Goal: Information Seeking & Learning: Learn about a topic

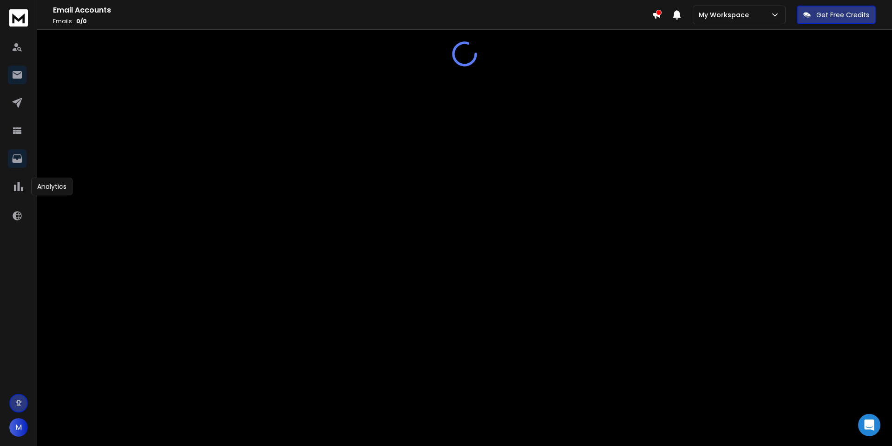
click at [13, 166] on link at bounding box center [17, 158] width 19 height 19
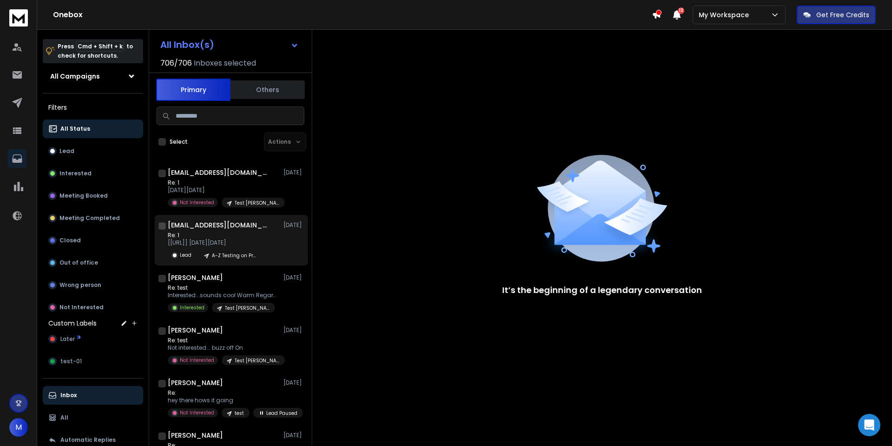
click at [219, 228] on h1 "[EMAIL_ADDRESS][DOMAIN_NAME]" at bounding box center [219, 224] width 102 height 9
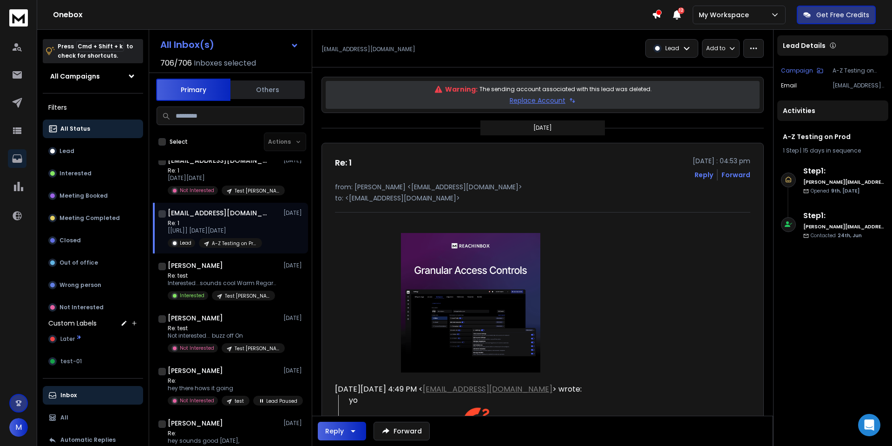
scroll to position [24, 0]
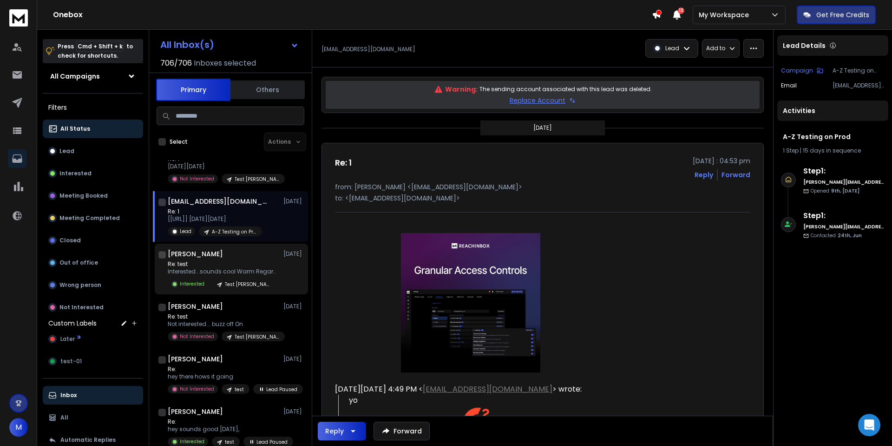
click at [225, 259] on div "[PERSON_NAME] [DATE] Re: test Interested...sounds cool Warm Regards, [PERSON_NA…" at bounding box center [236, 269] width 137 height 40
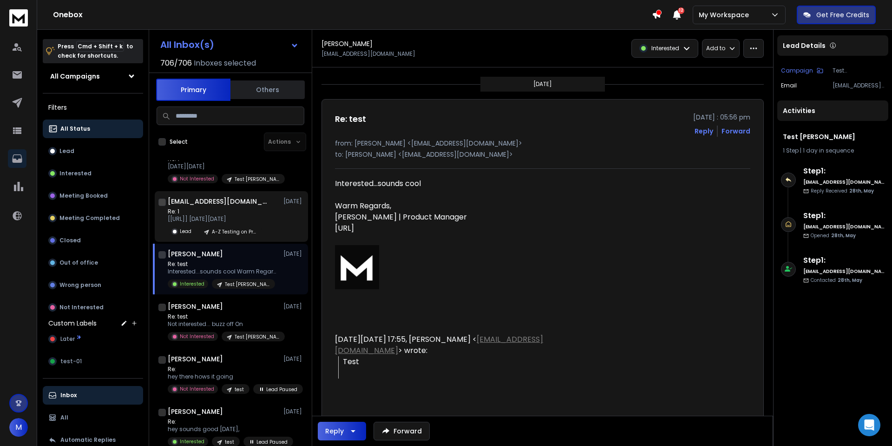
scroll to position [0, 0]
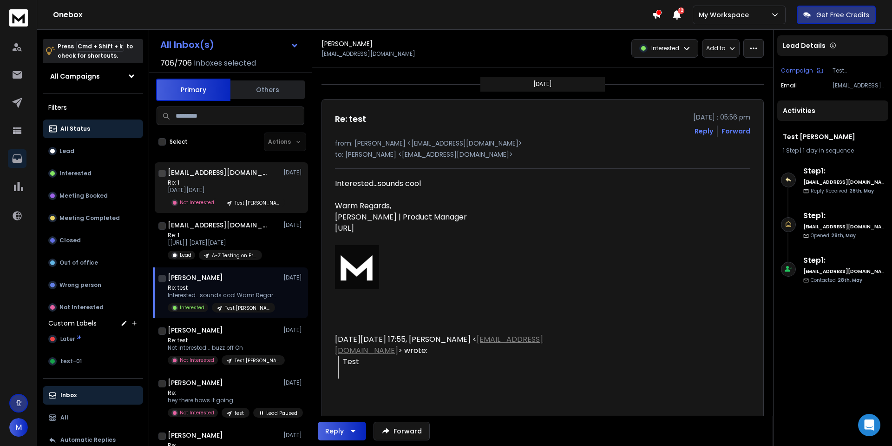
click at [244, 188] on p "[DATE][DATE]" at bounding box center [224, 189] width 112 height 7
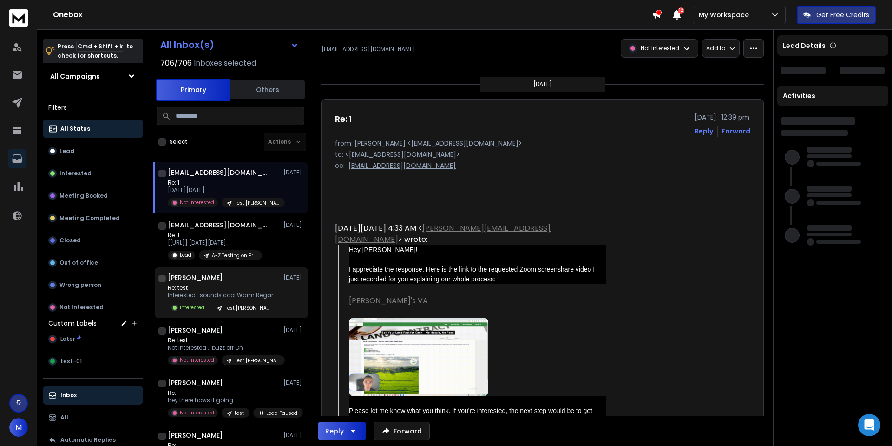
click at [258, 292] on p "Interested...sounds cool Warm Regards, [PERSON_NAME]" at bounding box center [224, 294] width 112 height 7
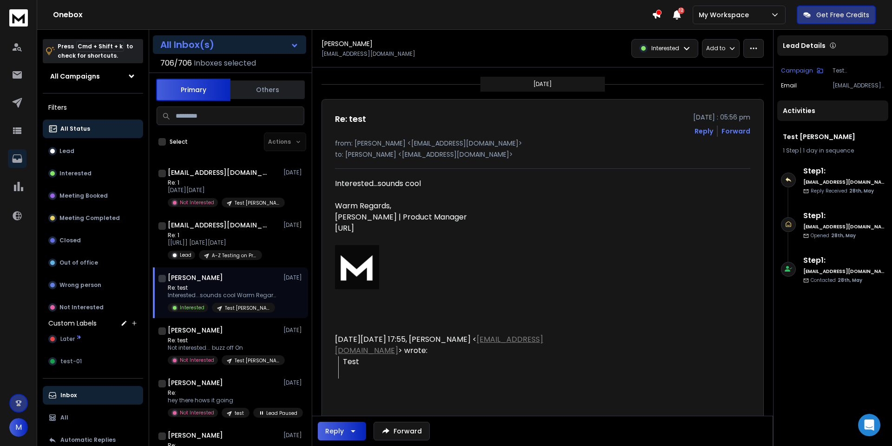
click at [241, 48] on button "All Inbox(s)" at bounding box center [229, 44] width 153 height 19
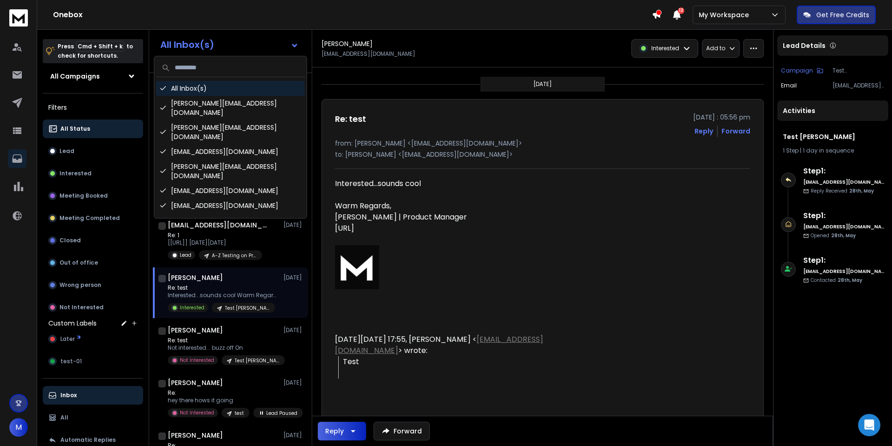
click at [251, 92] on div "All Inbox(s)" at bounding box center [230, 88] width 149 height 15
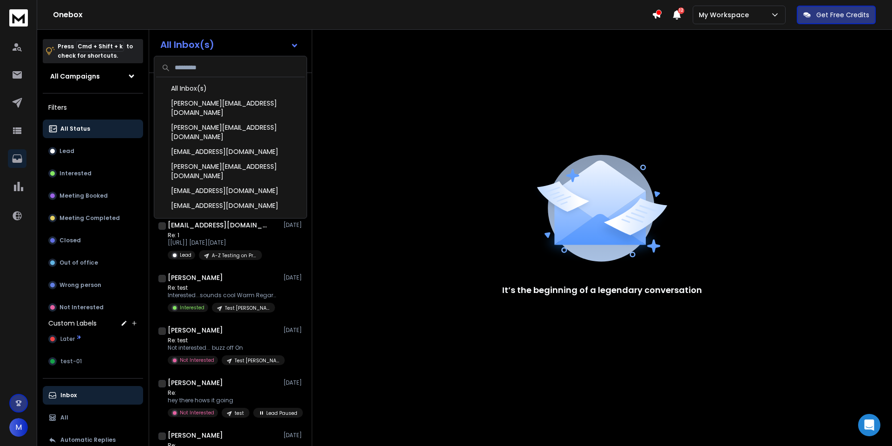
scroll to position [638, 0]
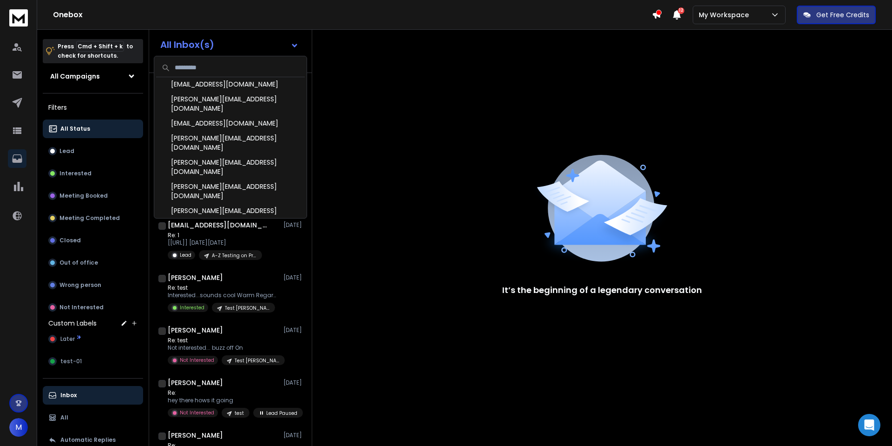
click at [329, 40] on div "It’s the beginning of a legendary conversation" at bounding box center [602, 219] width 580 height 379
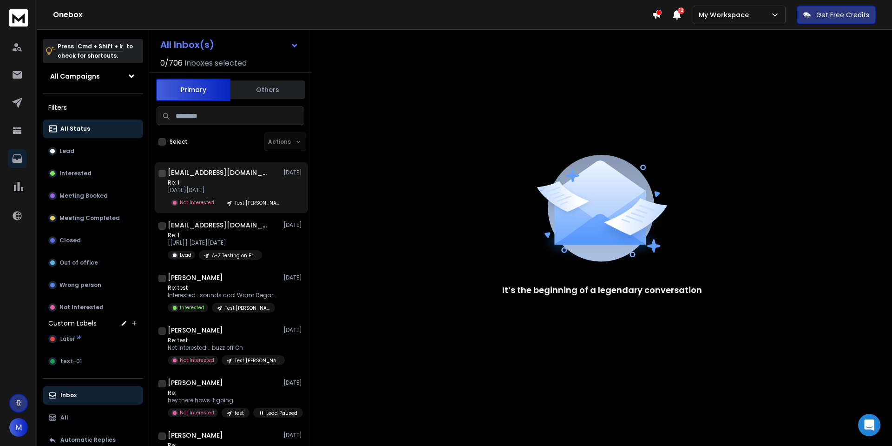
scroll to position [6, 0]
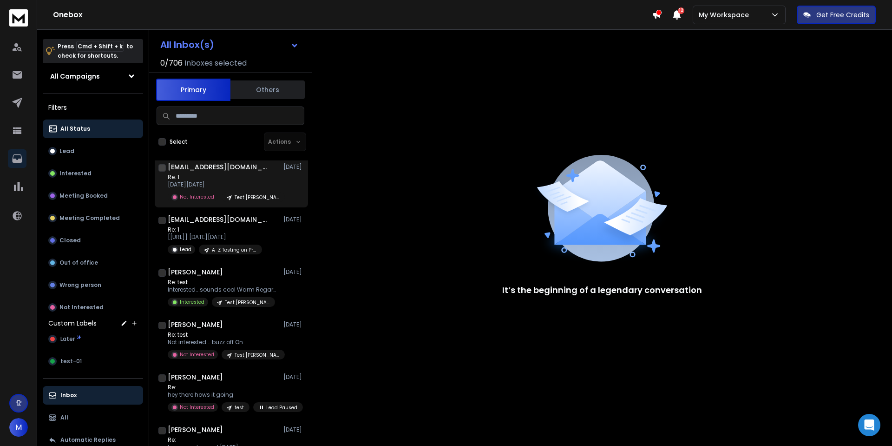
click at [251, 196] on p "Test [PERSON_NAME]" at bounding box center [257, 197] width 45 height 7
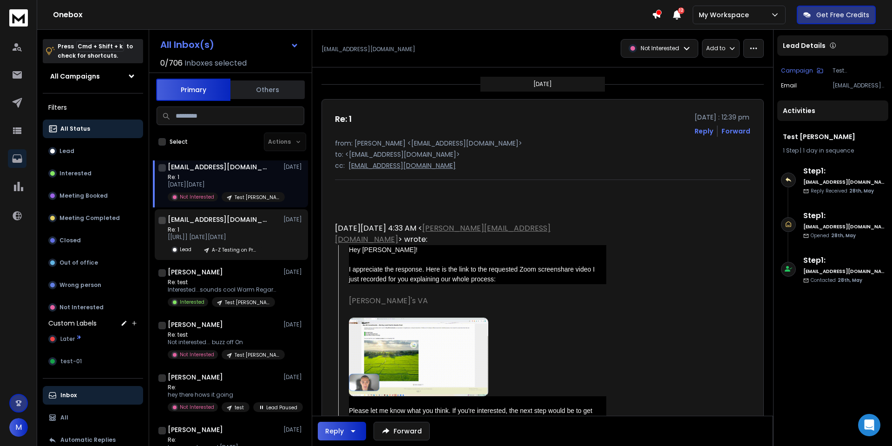
click at [268, 222] on div "[PERSON_NAME][EMAIL_ADDRESS][DOMAIN_NAME] [DATE]" at bounding box center [236, 219] width 137 height 9
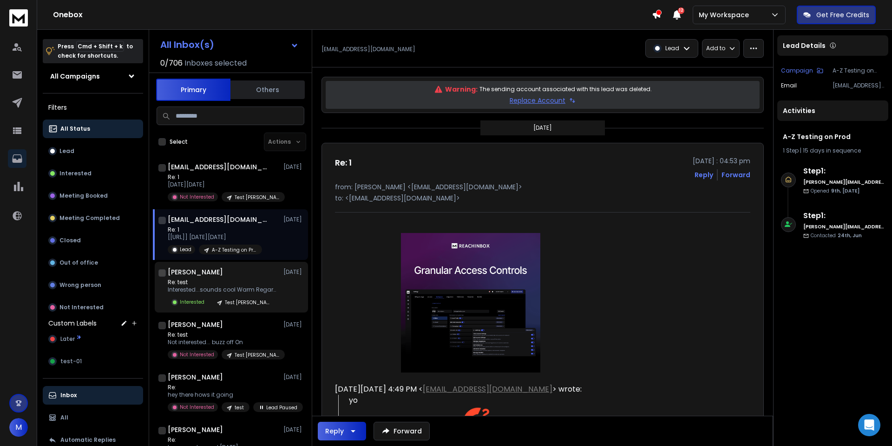
click at [267, 266] on div "[PERSON_NAME] [DATE] Re: test Interested...sounds cool Warm Regards, [PERSON_NA…" at bounding box center [231, 287] width 153 height 51
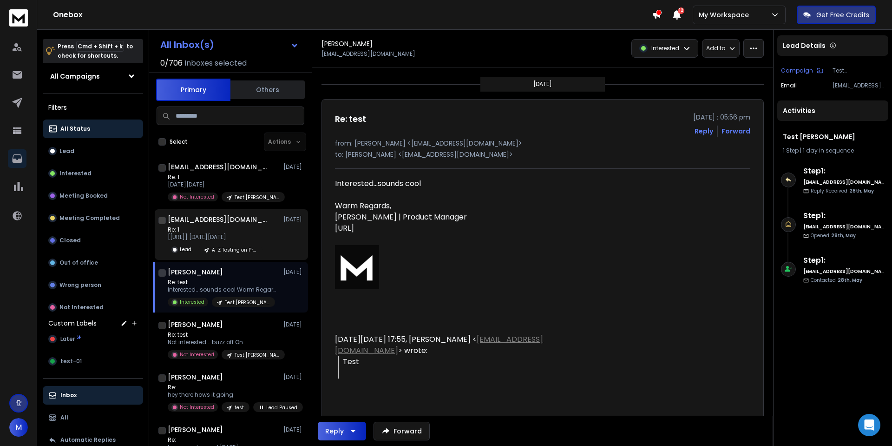
click at [225, 223] on h1 "[EMAIL_ADDRESS][DOMAIN_NAME]" at bounding box center [219, 219] width 102 height 9
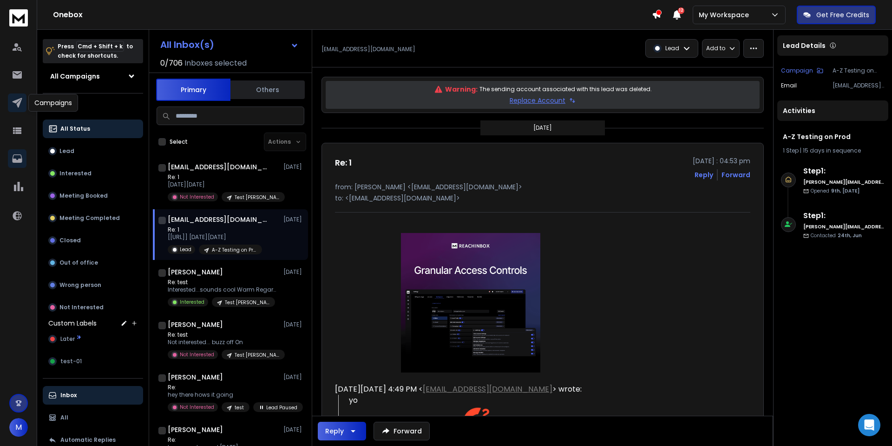
click at [24, 104] on link at bounding box center [17, 102] width 19 height 19
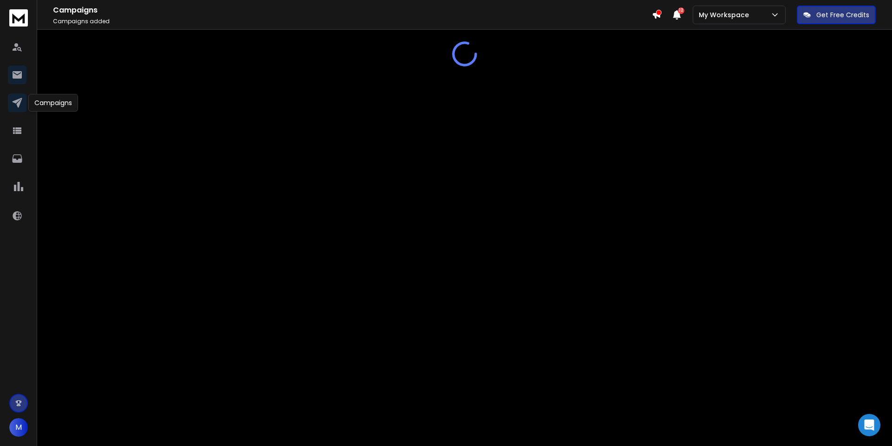
click at [16, 77] on icon at bounding box center [17, 74] width 9 height 7
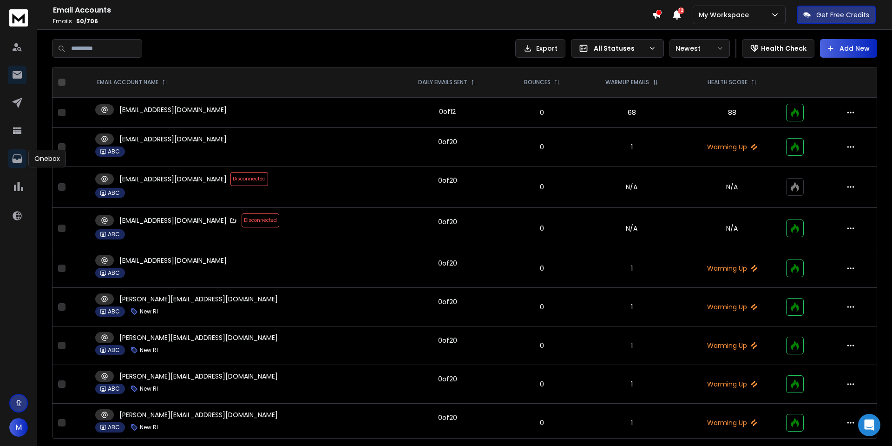
click at [22, 162] on icon at bounding box center [17, 158] width 11 height 11
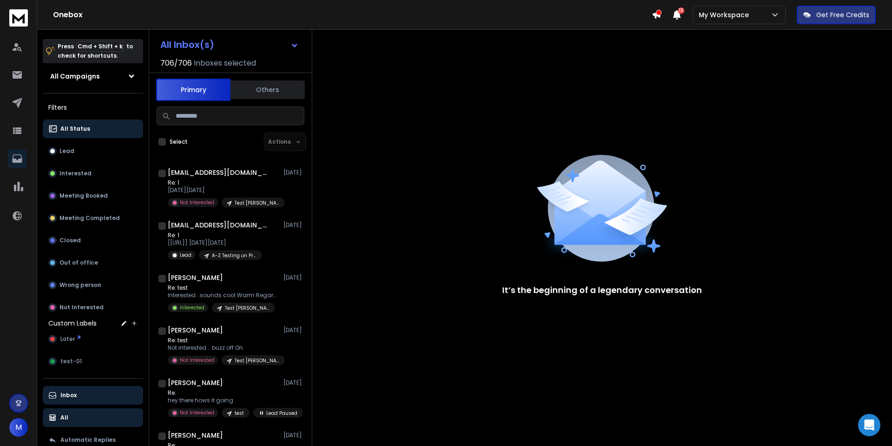
click at [114, 420] on button "All" at bounding box center [93, 417] width 100 height 19
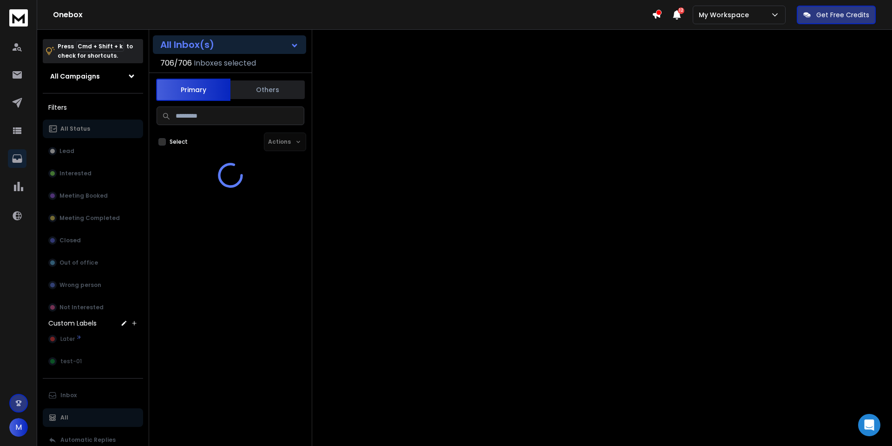
click at [287, 45] on button "All Inbox(s)" at bounding box center [229, 44] width 153 height 19
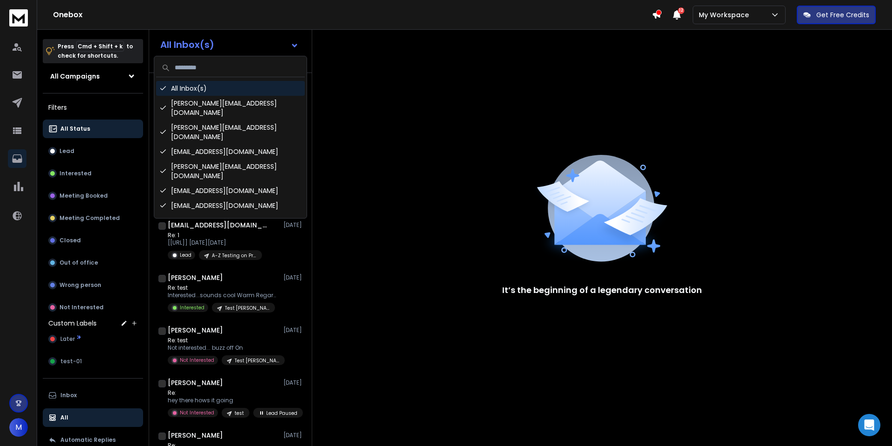
click at [256, 91] on div "All Inbox(s)" at bounding box center [230, 88] width 149 height 15
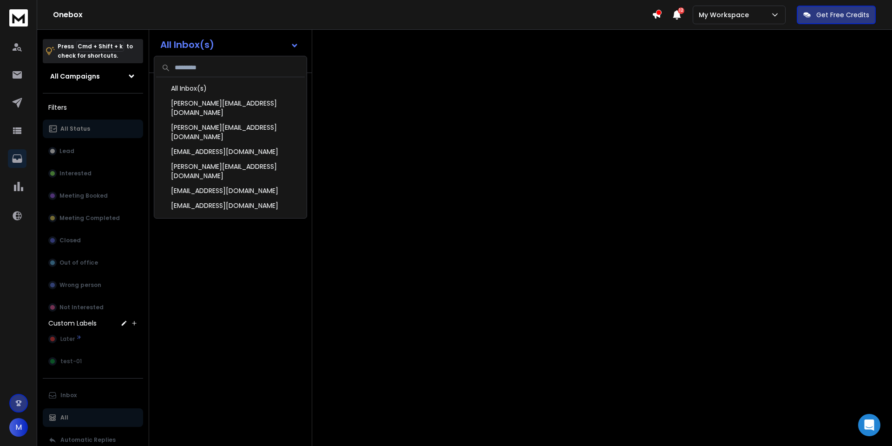
click at [418, 66] on div at bounding box center [602, 253] width 580 height 446
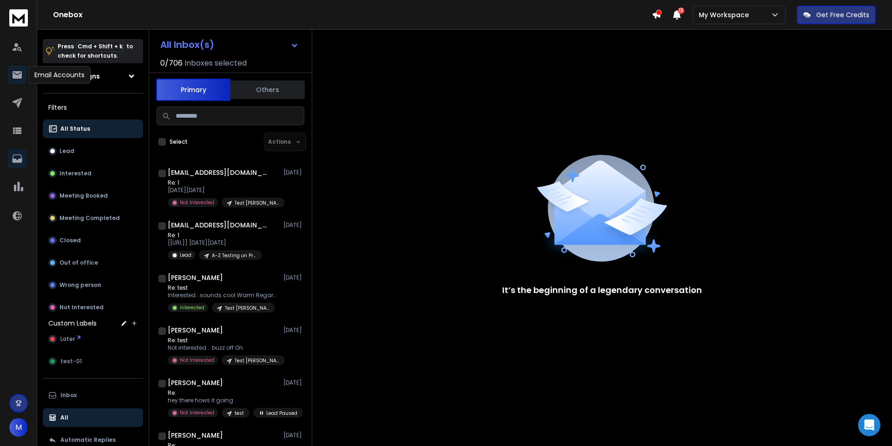
click at [16, 79] on icon at bounding box center [17, 74] width 11 height 11
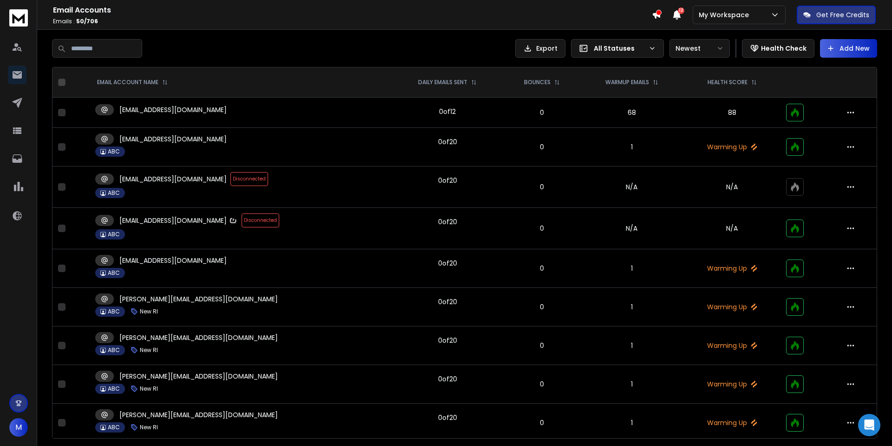
click at [266, 112] on div "[EMAIL_ADDRESS][DOMAIN_NAME]" at bounding box center [240, 109] width 291 height 11
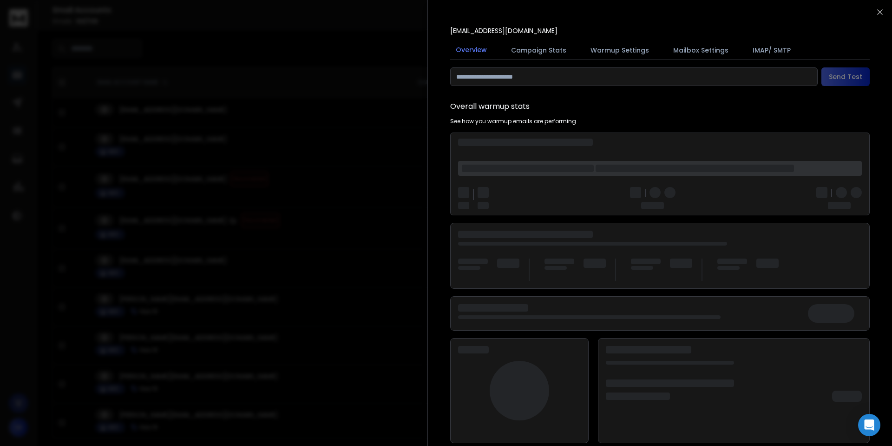
click at [266, 112] on div at bounding box center [446, 223] width 892 height 446
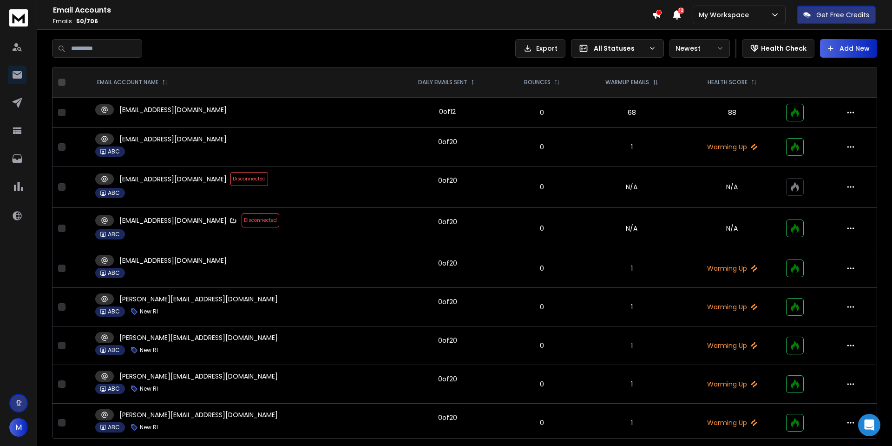
click at [275, 113] on div "[EMAIL_ADDRESS][DOMAIN_NAME]" at bounding box center [240, 109] width 291 height 11
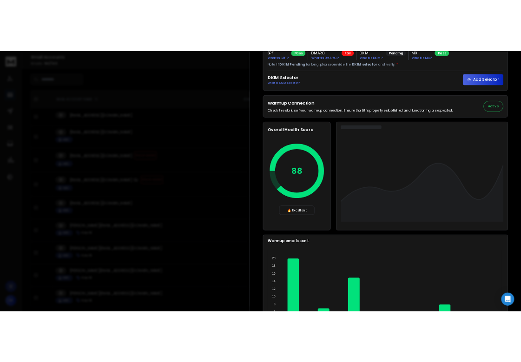
scroll to position [267, 0]
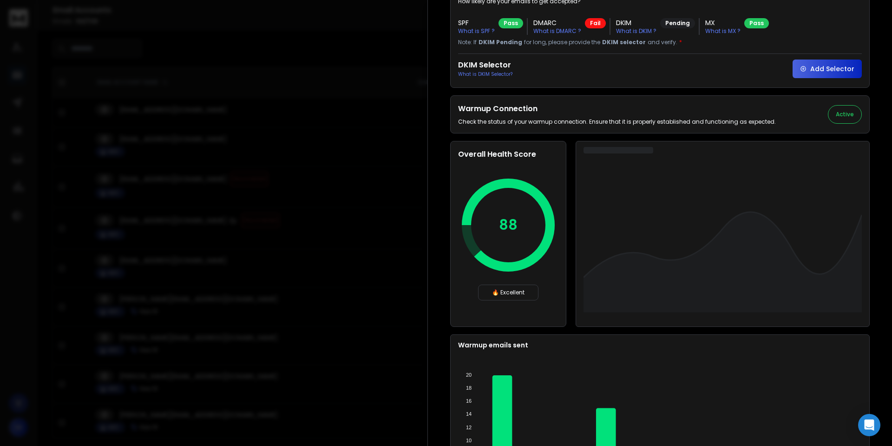
click at [211, 141] on div at bounding box center [446, 223] width 892 height 446
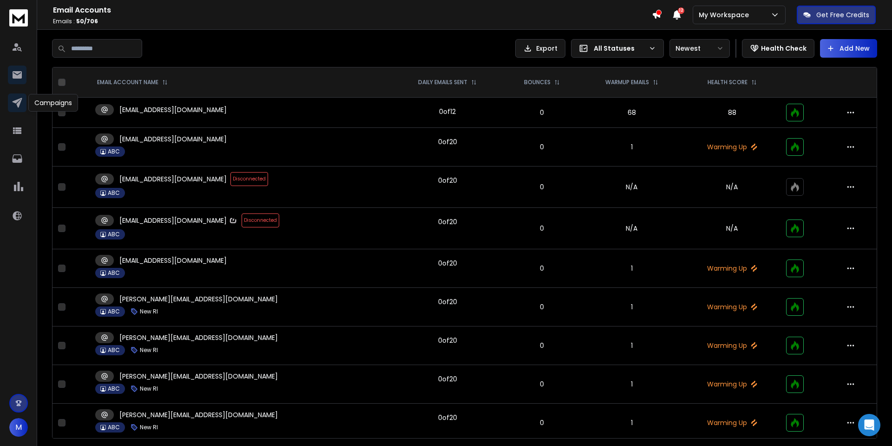
click at [24, 106] on link at bounding box center [17, 102] width 19 height 19
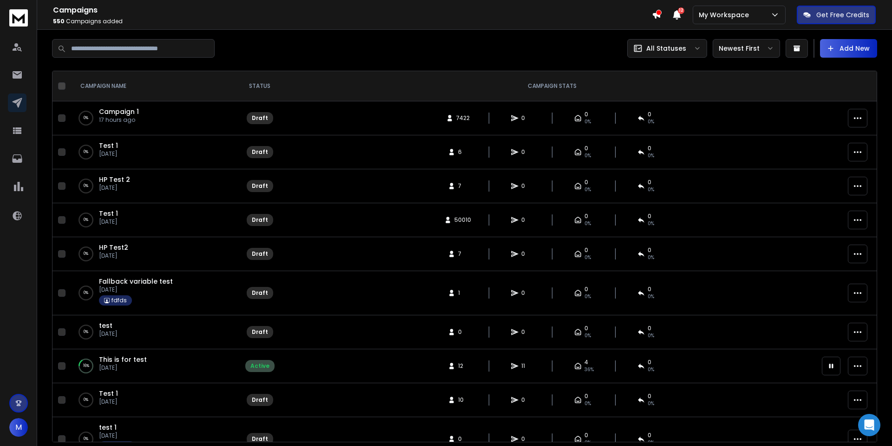
click at [126, 119] on p "17 hours ago" at bounding box center [119, 119] width 40 height 7
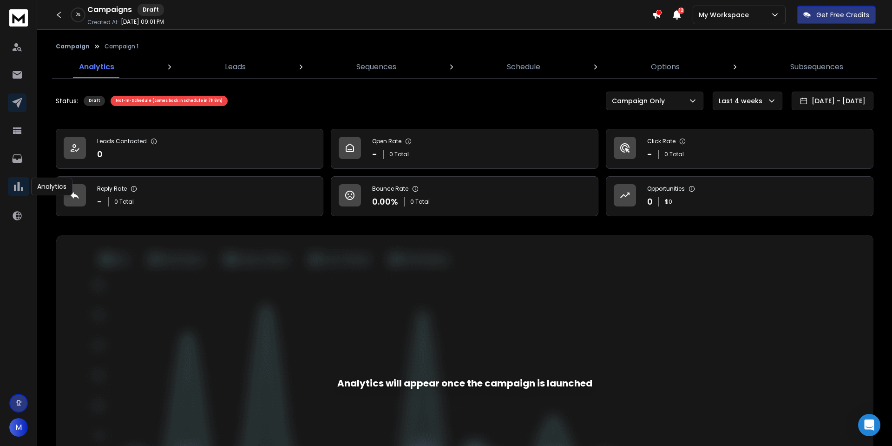
click at [11, 193] on link at bounding box center [18, 186] width 21 height 21
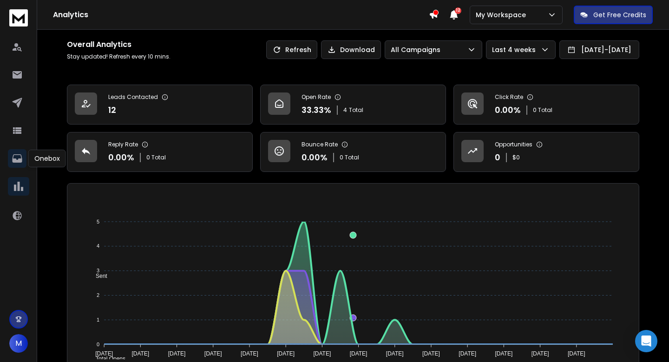
click at [25, 156] on link at bounding box center [17, 158] width 19 height 19
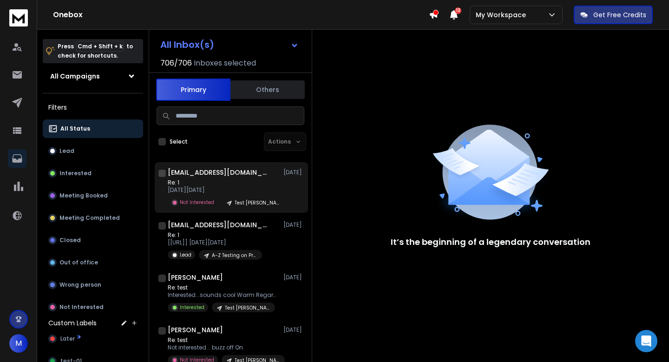
click at [252, 187] on p "[DATE][DATE]" at bounding box center [224, 189] width 112 height 7
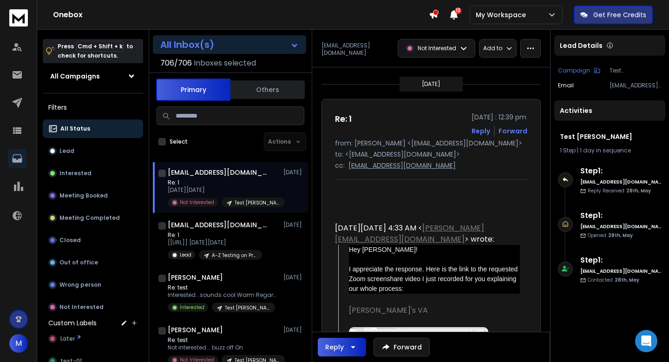
click at [295, 47] on icon at bounding box center [295, 45] width 8 height 8
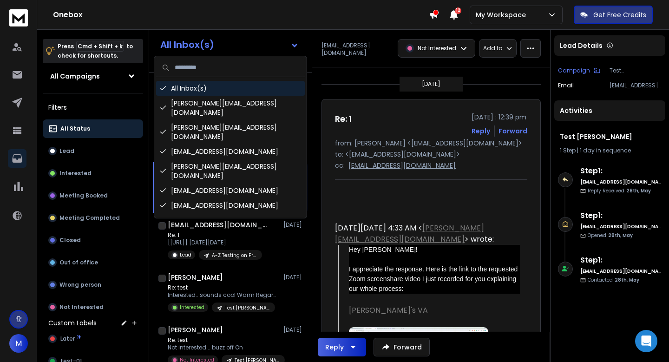
click at [194, 90] on div "All Inbox(s)" at bounding box center [230, 88] width 149 height 15
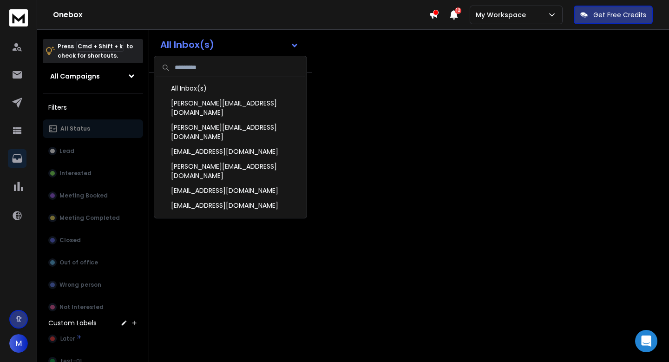
click at [288, 17] on h1 "Onebox" at bounding box center [241, 14] width 376 height 11
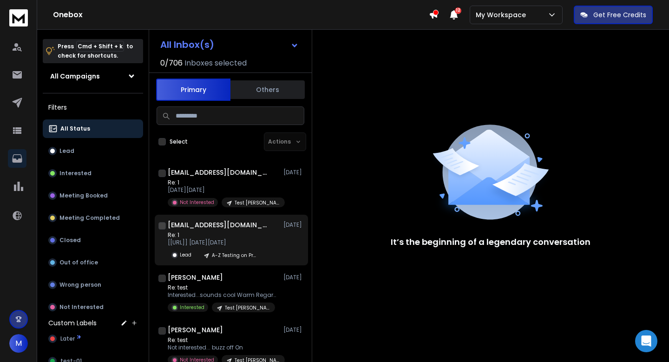
click at [198, 248] on div "Re: 1 [[URL]] [DATE][DATE] Lead A-Z Testing on Prod" at bounding box center [215, 245] width 94 height 28
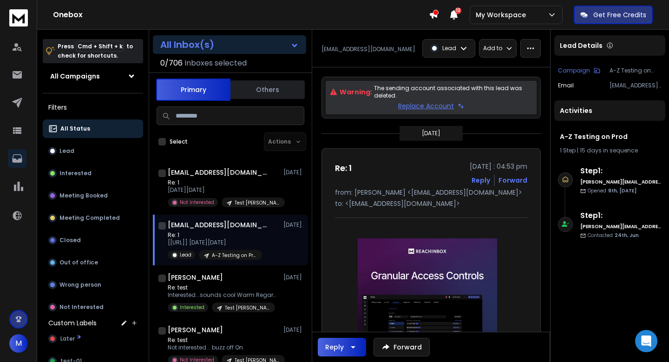
click at [289, 44] on button "All Inbox(s)" at bounding box center [229, 44] width 153 height 19
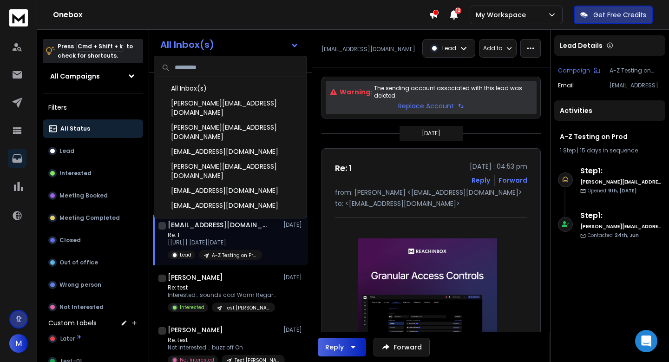
click at [212, 79] on div "All Inbox(s) [PERSON_NAME][EMAIL_ADDRESS][DOMAIN_NAME] [DOMAIN_NAME][EMAIL_ADDR…" at bounding box center [230, 146] width 149 height 139
click at [212, 84] on div "All Inbox(s)" at bounding box center [230, 88] width 149 height 15
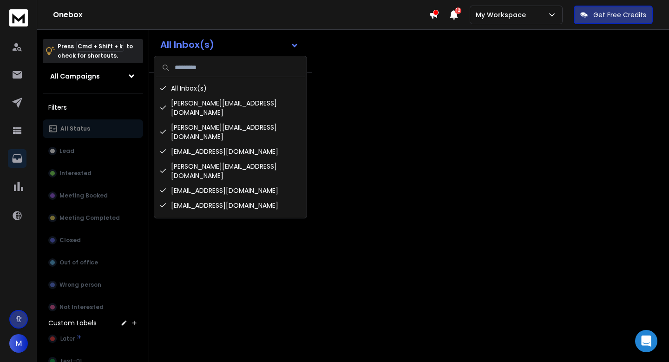
click at [274, 33] on div "All Inbox(s) 706 / 706 Inboxes selected Primary Others Select Actions" at bounding box center [230, 211] width 163 height 362
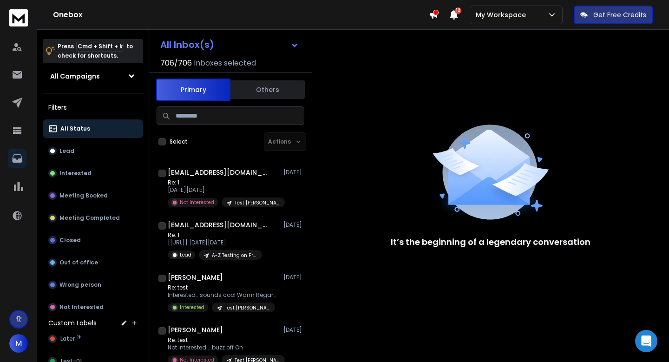
click at [469, 85] on div "It’s the beginning of a legendary conversation" at bounding box center [490, 184] width 357 height 308
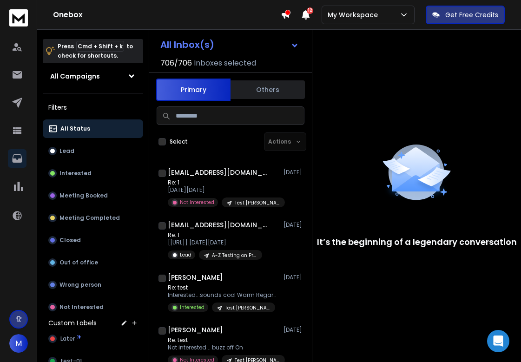
click at [201, 57] on div "All Inbox(s) 706 / 706 Inboxes selected Primary Others Select Actions [EMAIL_AD…" at bounding box center [230, 211] width 163 height 362
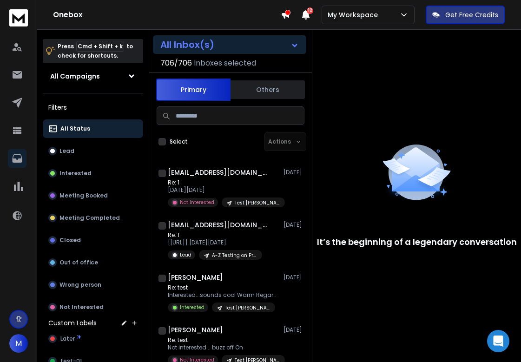
click at [216, 52] on button "All Inbox(s)" at bounding box center [229, 44] width 153 height 19
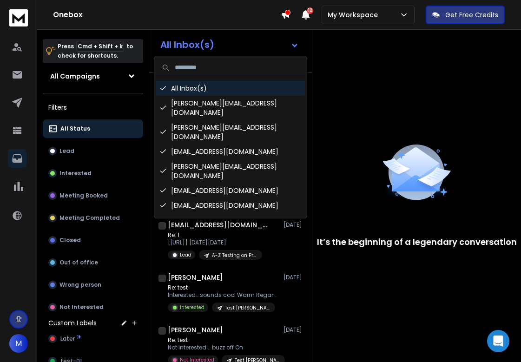
click at [209, 90] on div "All Inbox(s)" at bounding box center [230, 88] width 149 height 15
click at [212, 87] on div "All Inbox(s)" at bounding box center [230, 88] width 149 height 15
click at [453, 163] on div "It’s the beginning of a legendary conversation" at bounding box center [416, 184] width 209 height 308
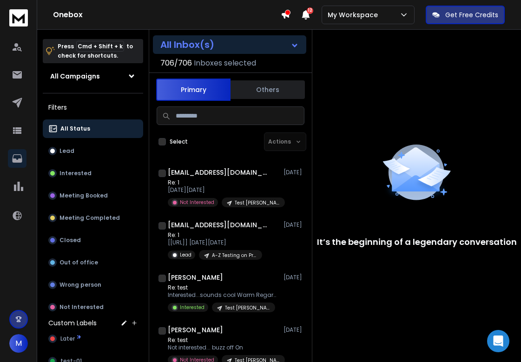
click at [247, 40] on button "All Inbox(s)" at bounding box center [229, 44] width 153 height 19
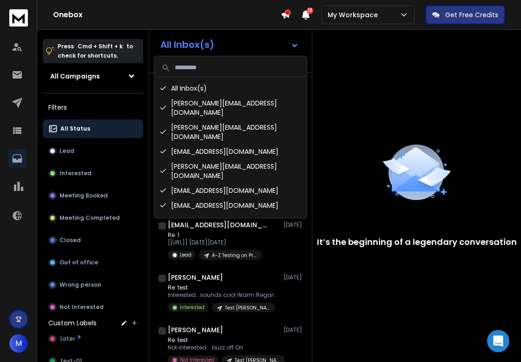
click at [383, 85] on div "It’s the beginning of a legendary conversation" at bounding box center [416, 184] width 209 height 308
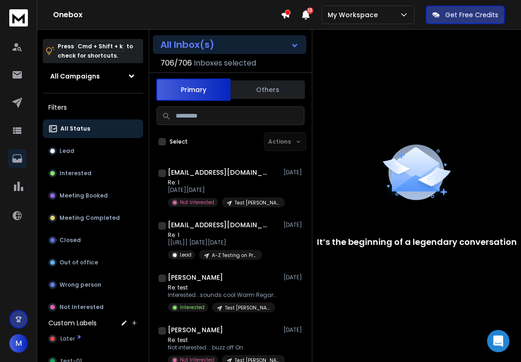
click at [220, 43] on button "All Inbox(s)" at bounding box center [229, 44] width 153 height 19
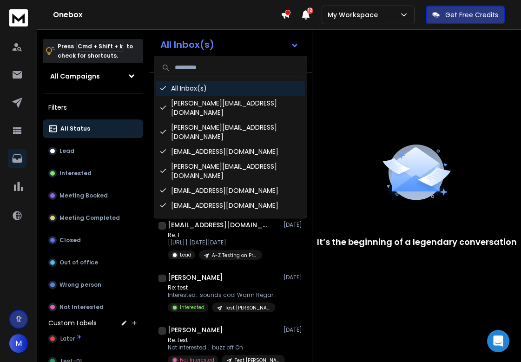
click at [196, 90] on div "All Inbox(s)" at bounding box center [230, 88] width 149 height 15
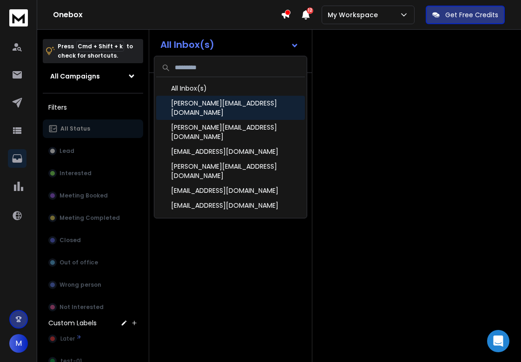
click at [196, 106] on div "[PERSON_NAME][EMAIL_ADDRESS][DOMAIN_NAME]" at bounding box center [230, 108] width 149 height 24
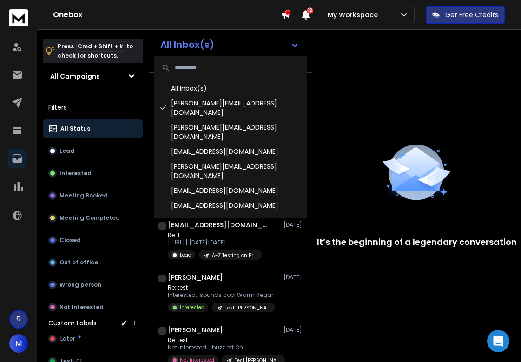
click at [341, 104] on div "It’s the beginning of a legendary conversation" at bounding box center [416, 184] width 209 height 308
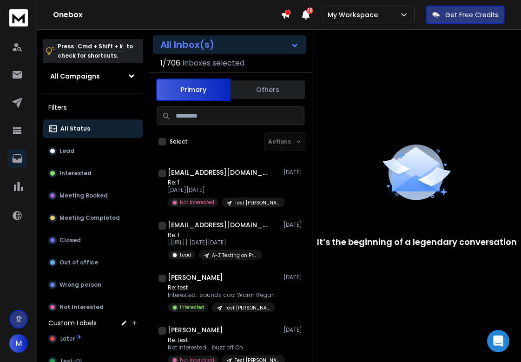
click at [213, 40] on div "All Inbox(s)" at bounding box center [187, 44] width 54 height 9
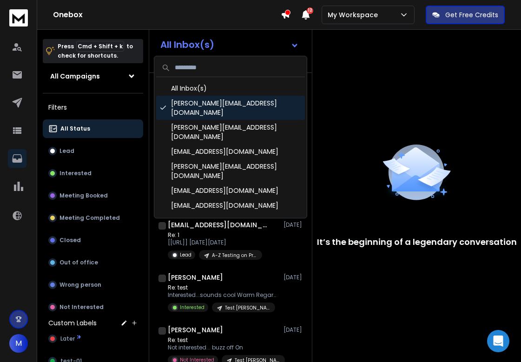
click at [192, 101] on div "[PERSON_NAME][EMAIL_ADDRESS][DOMAIN_NAME]" at bounding box center [230, 108] width 149 height 24
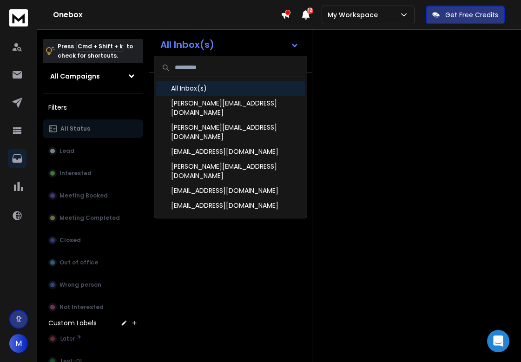
click at [205, 87] on div "All Inbox(s)" at bounding box center [230, 88] width 149 height 15
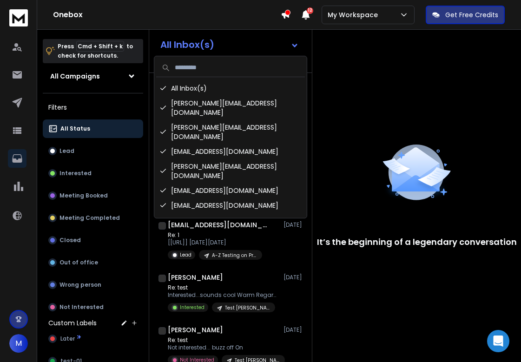
click at [336, 66] on div "It’s the beginning of a legendary conversation" at bounding box center [416, 184] width 209 height 308
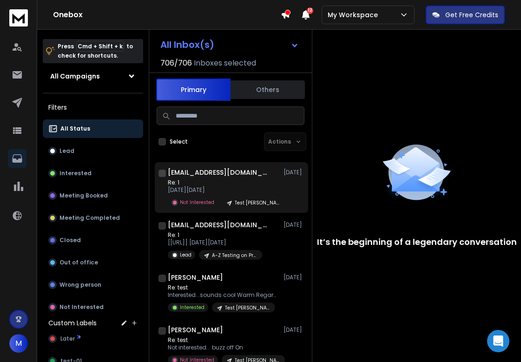
scroll to position [26, 0]
